Goal: Task Accomplishment & Management: Manage account settings

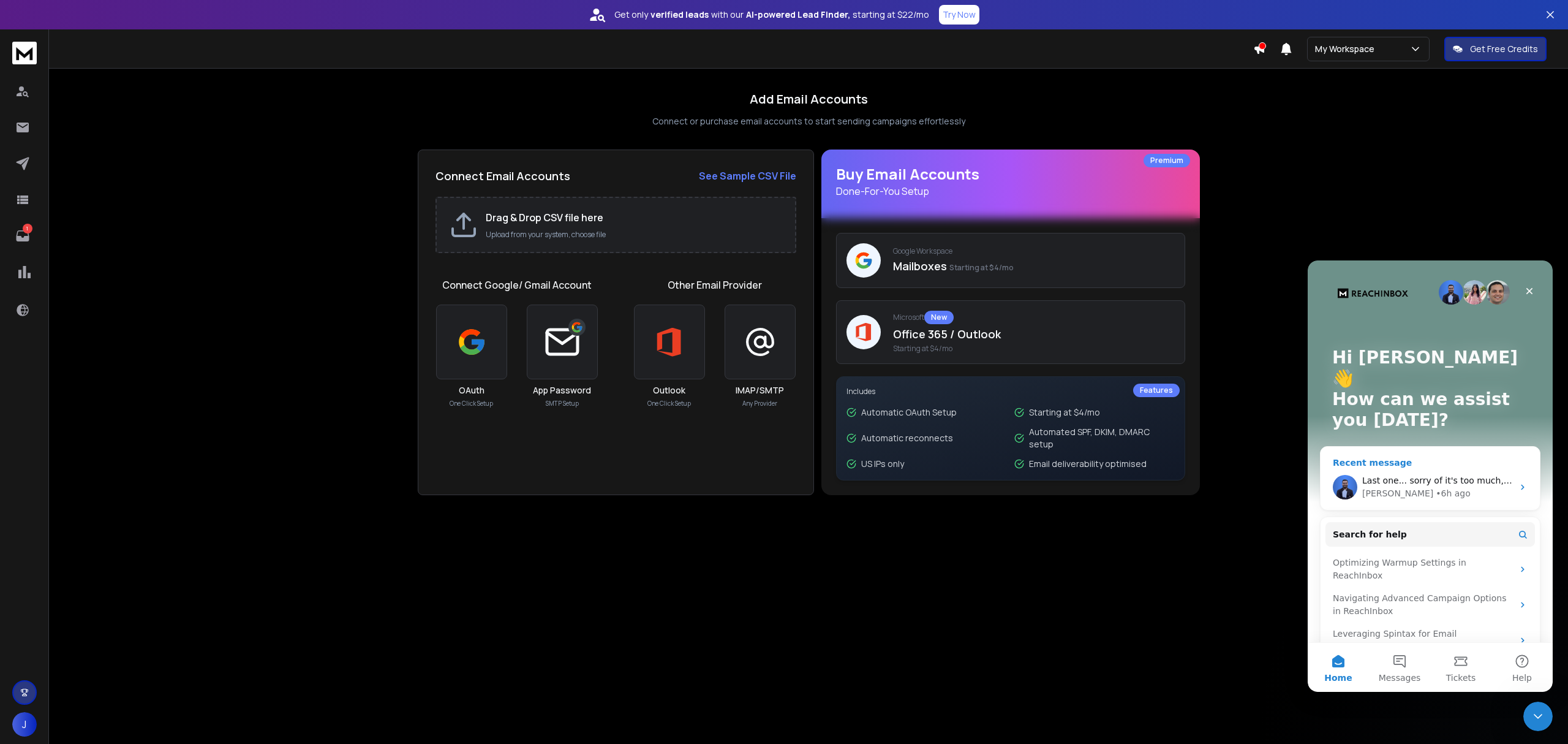
click at [1435, 487] on div "• 6h ago" at bounding box center [1453, 493] width 35 height 13
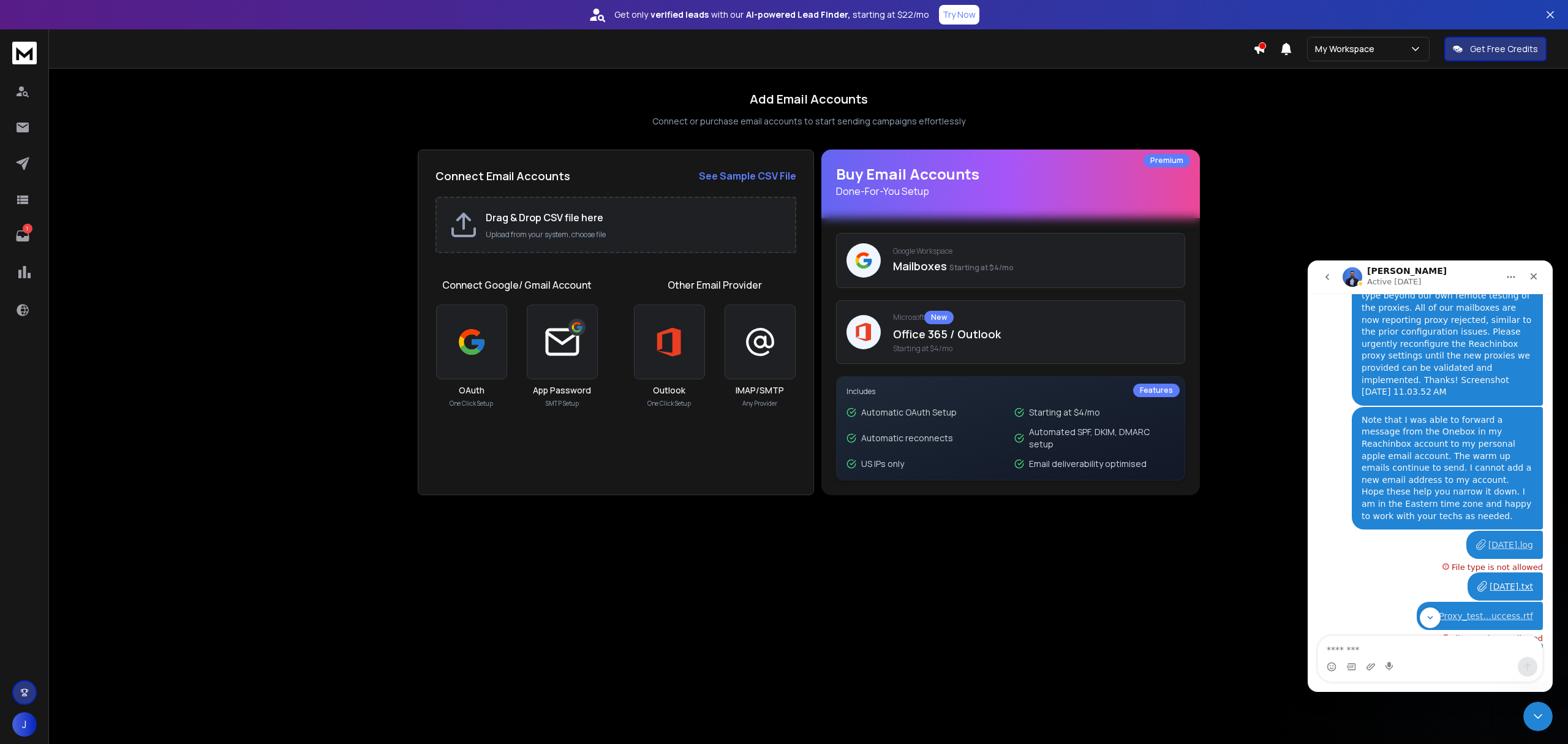
scroll to position [3467, 0]
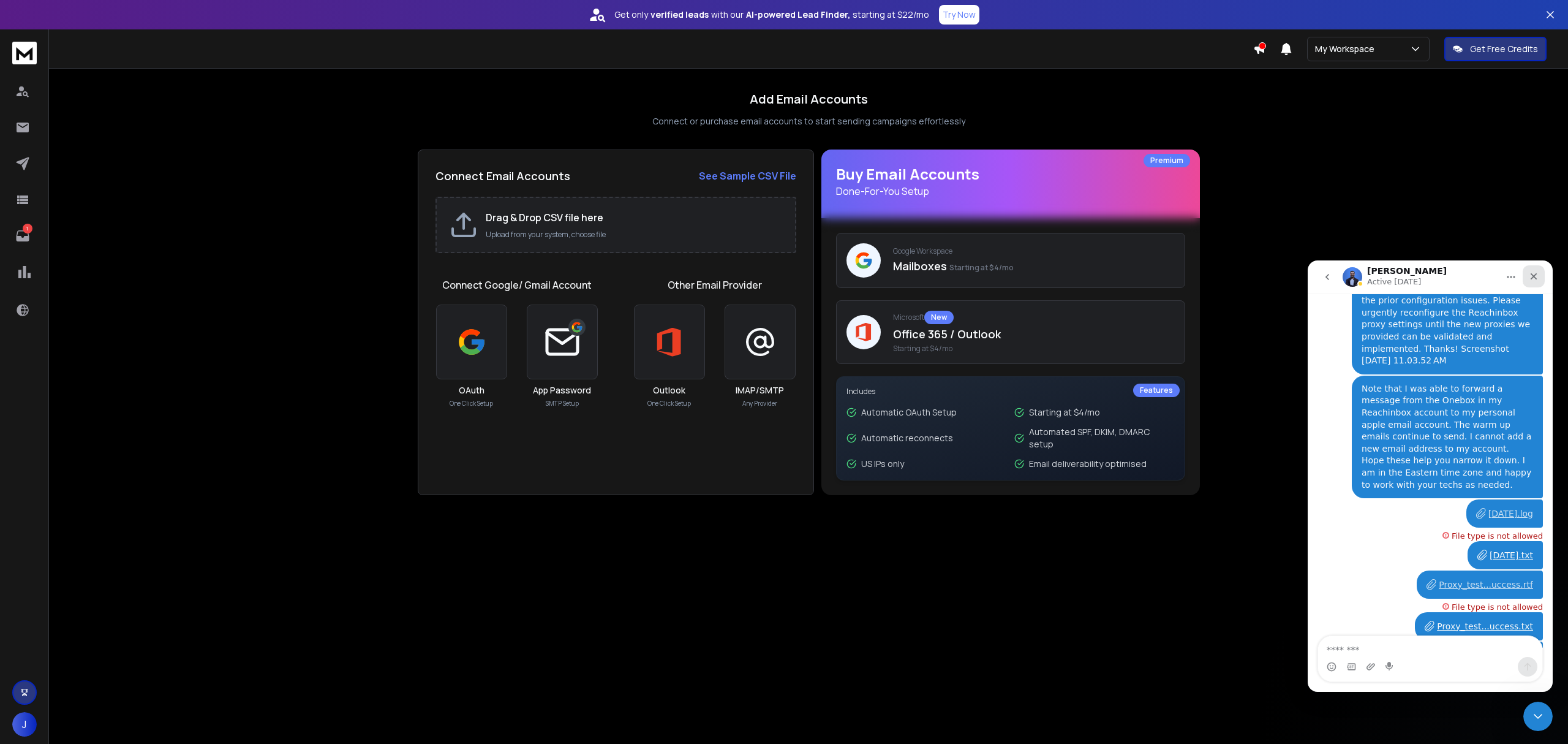
drag, startPoint x: 1533, startPoint y: 279, endPoint x: 2839, endPoint y: 540, distance: 1331.8
click at [1533, 279] on icon "Close" at bounding box center [1533, 276] width 10 height 10
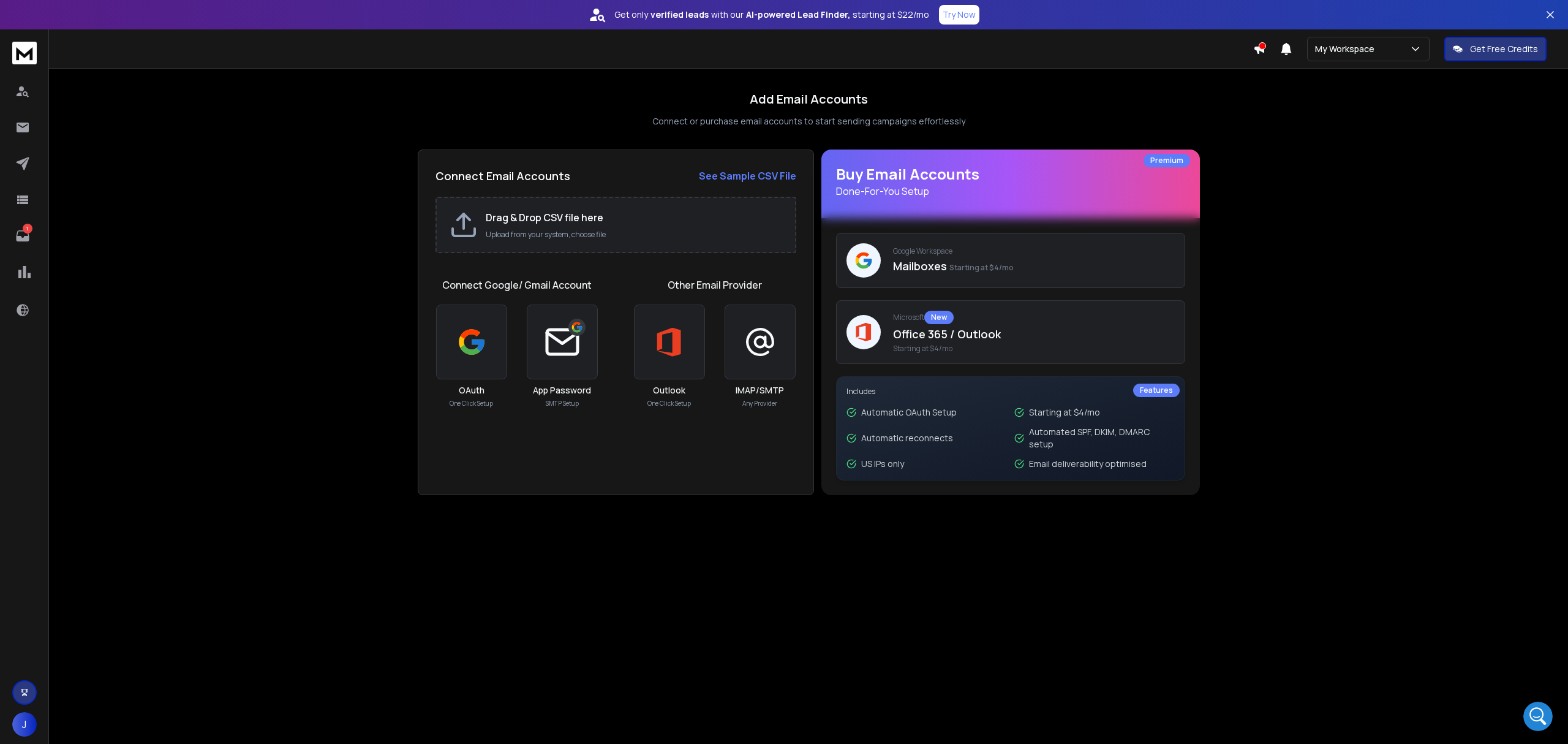
click at [988, 609] on div "Get only verified leads with our AI-powered Lead Finder, starting at $22/mo Try…" at bounding box center [784, 372] width 1568 height 744
click at [22, 122] on icon at bounding box center [23, 127] width 15 height 15
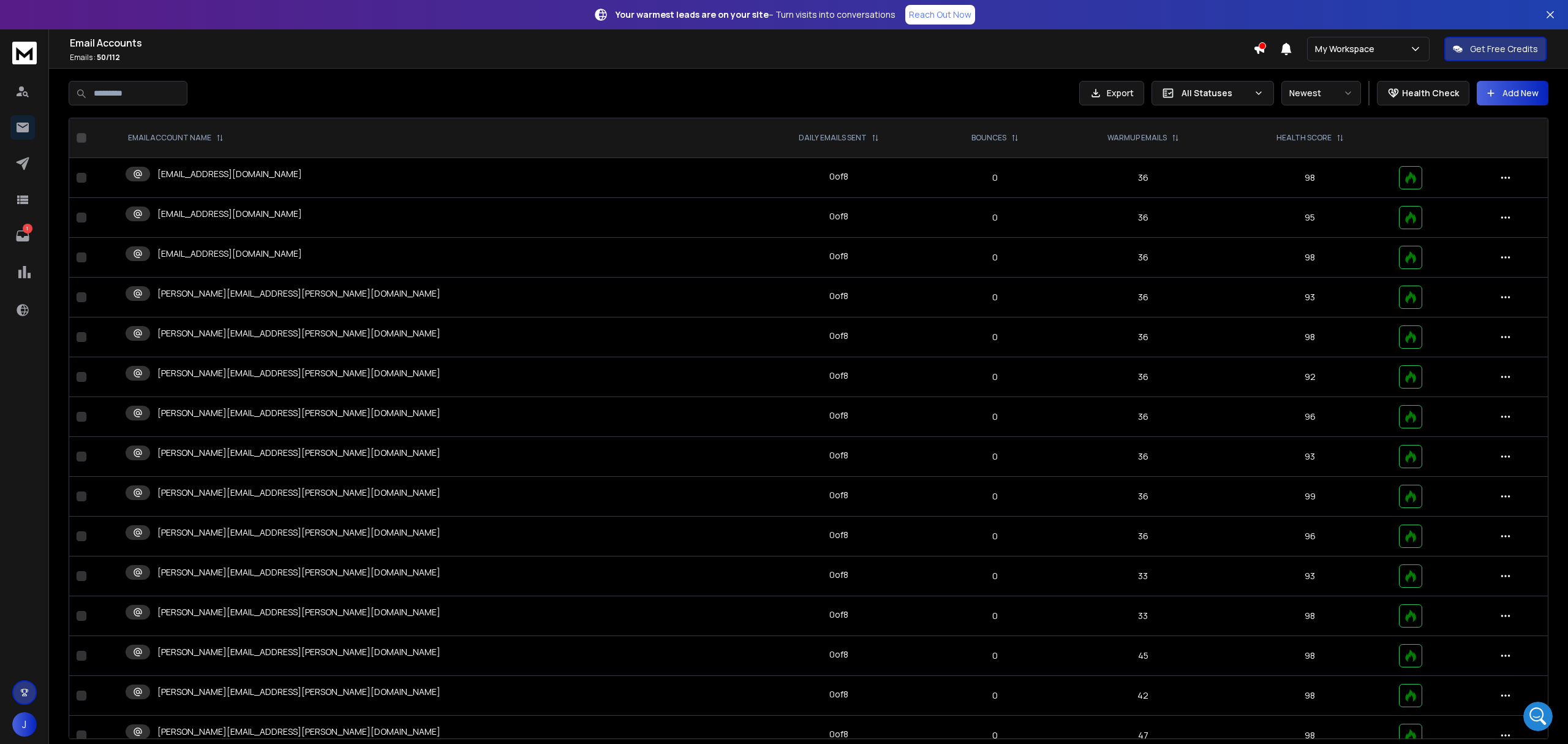
click at [160, 175] on p "[EMAIL_ADDRESS][DOMAIN_NAME]" at bounding box center [230, 173] width 145 height 12
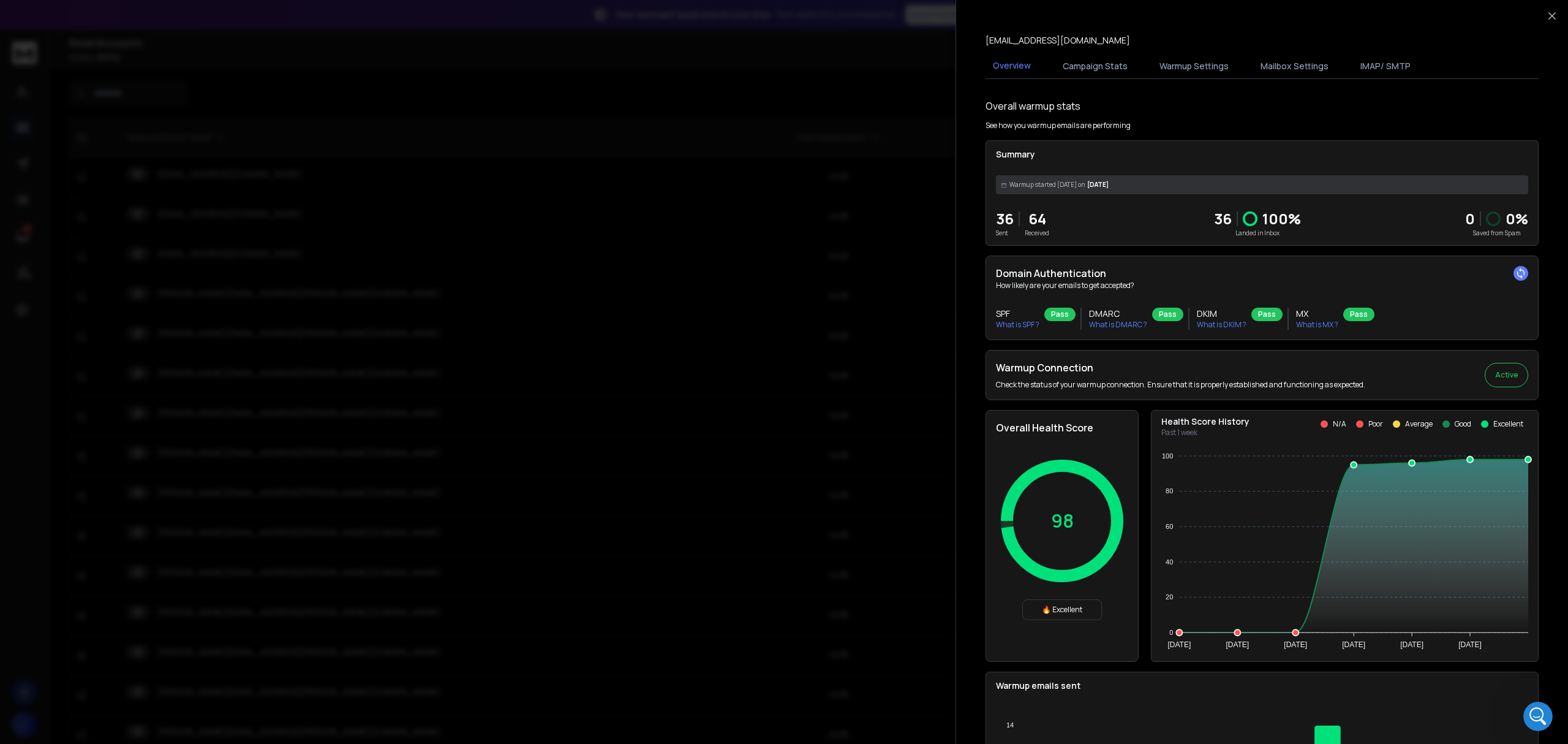
click at [1374, 67] on button "IMAP/ SMTP" at bounding box center [1385, 66] width 65 height 27
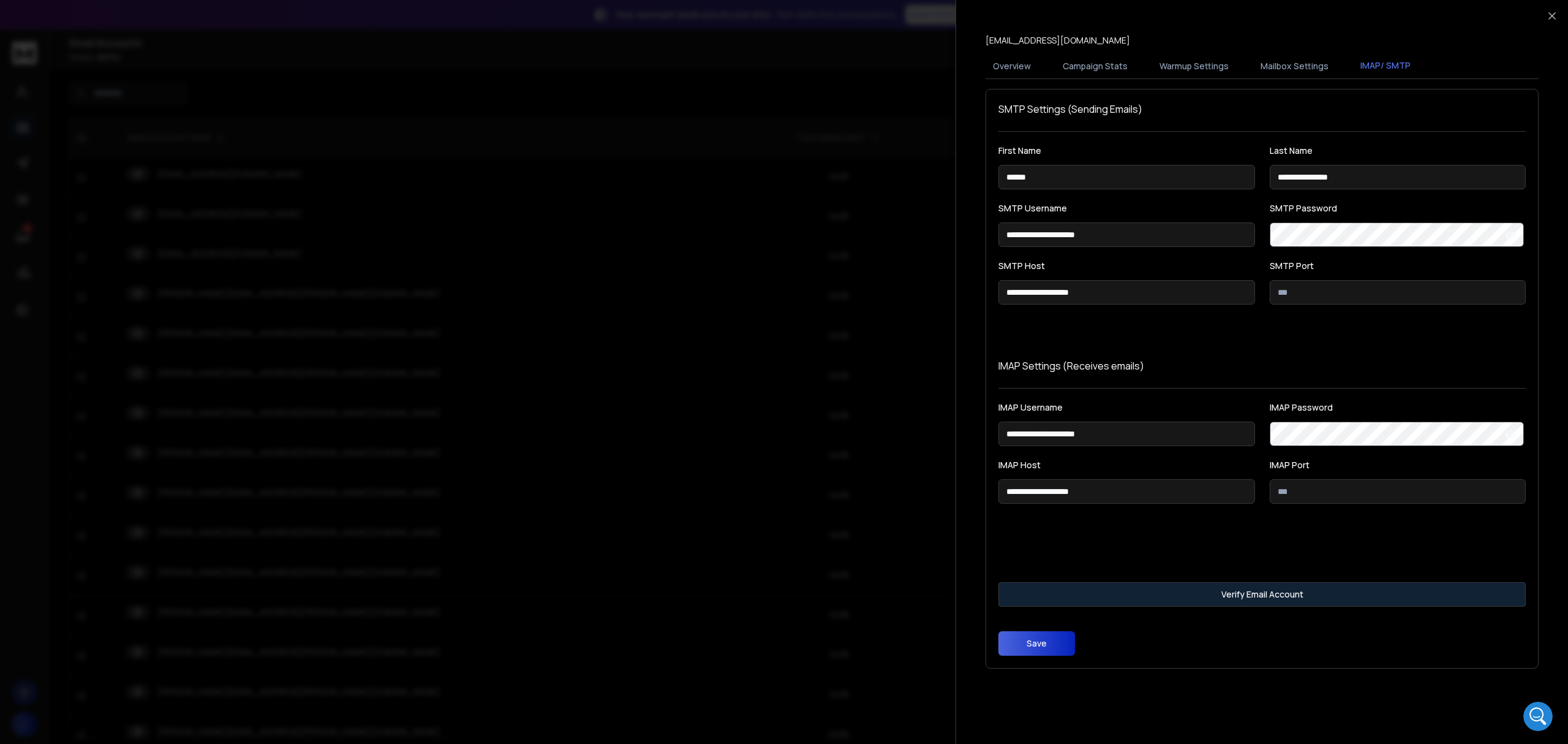
click at [1201, 587] on button "Verify Email Account" at bounding box center [1262, 594] width 527 height 25
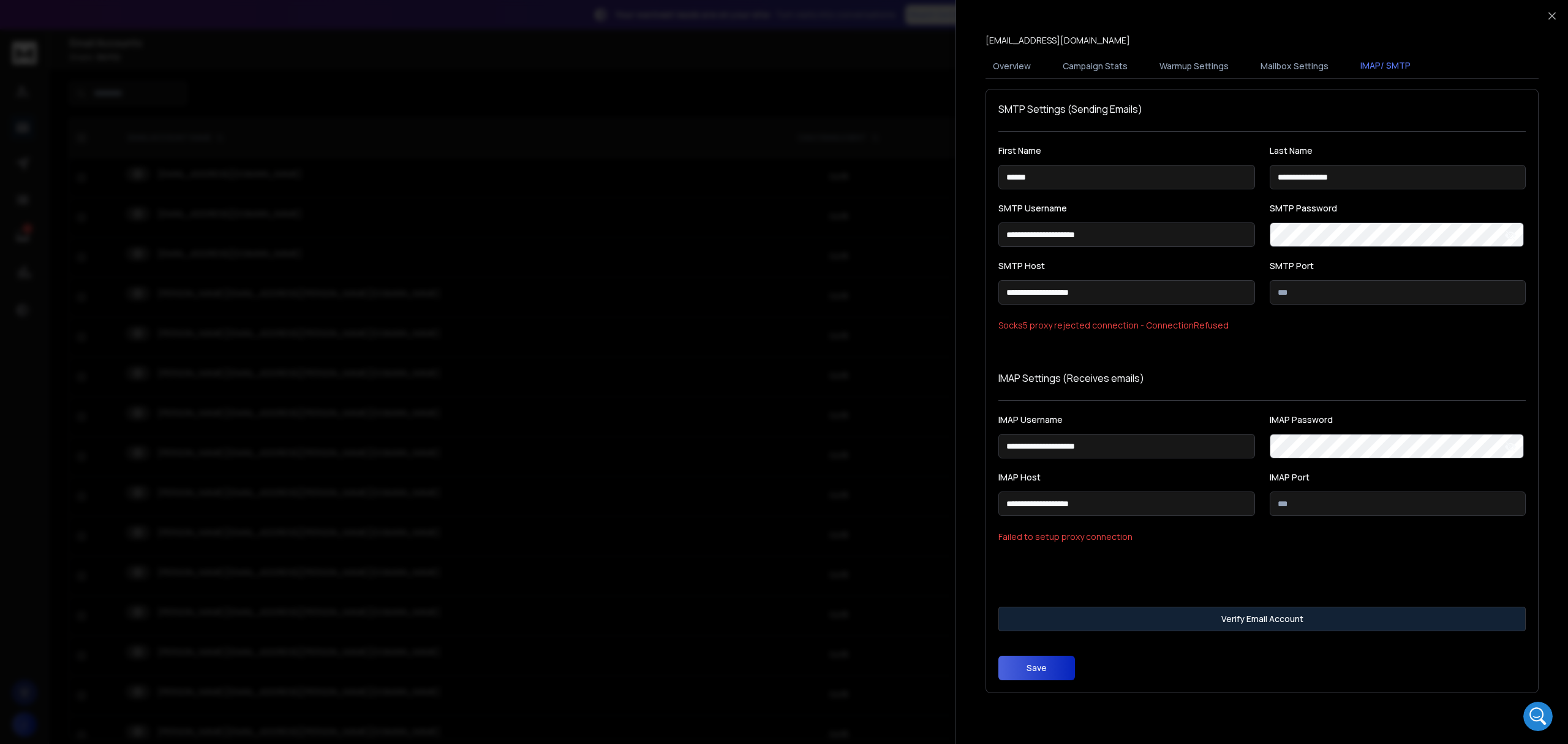
click at [1268, 618] on button "Verify Email Account" at bounding box center [1262, 619] width 527 height 25
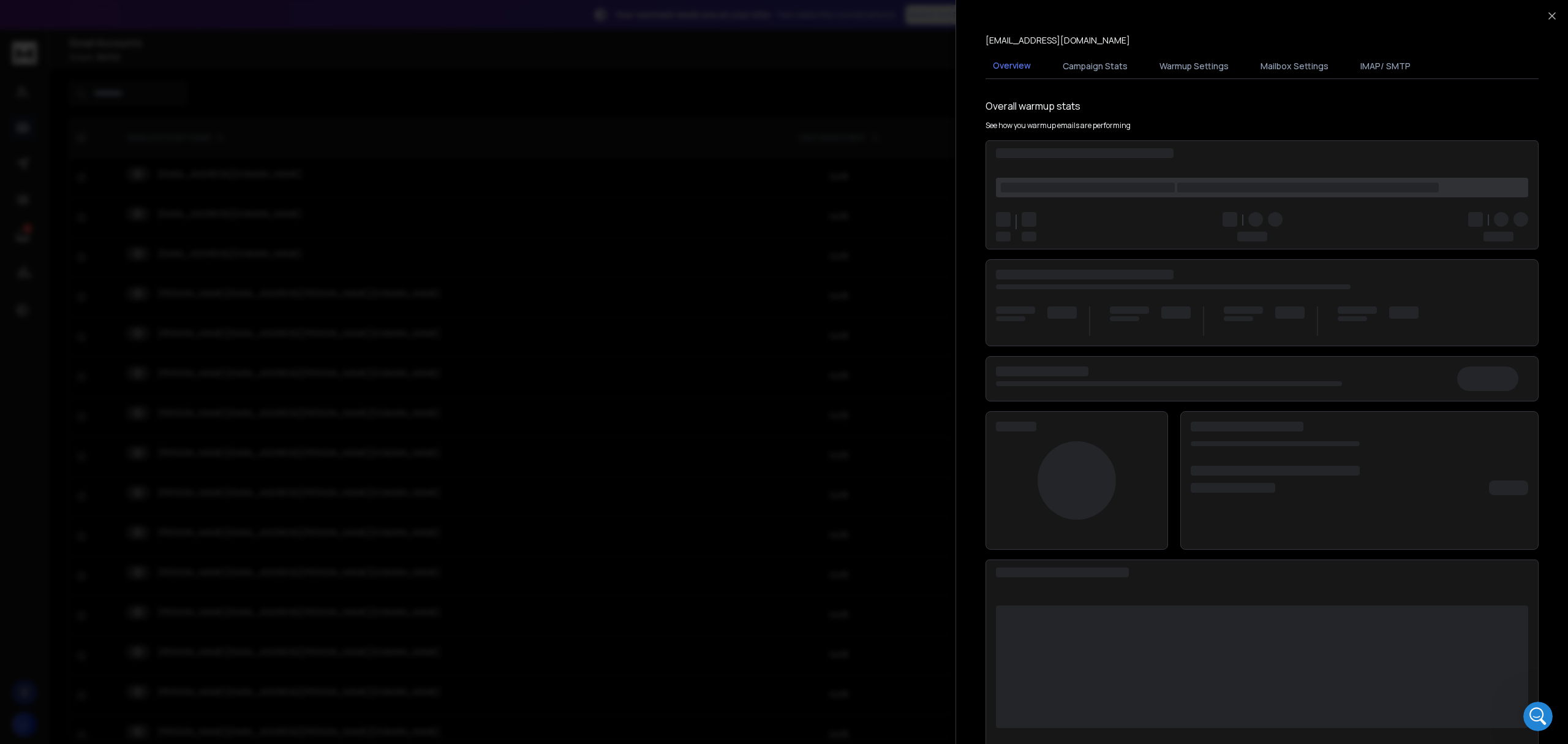
click at [715, 394] on div at bounding box center [784, 372] width 1568 height 744
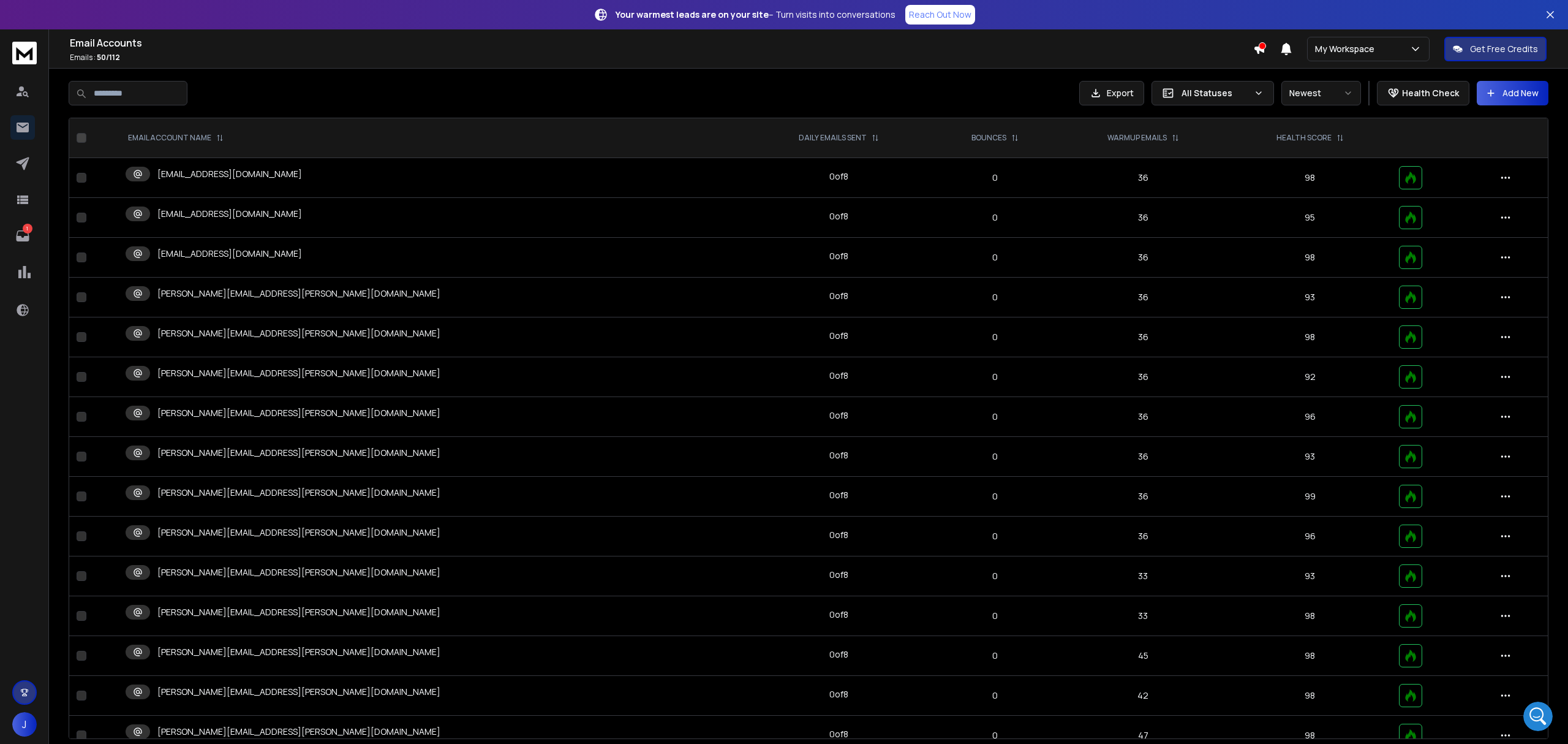
click at [853, 103] on div at bounding box center [570, 92] width 1003 height 25
